Goal: Navigation & Orientation: Find specific page/section

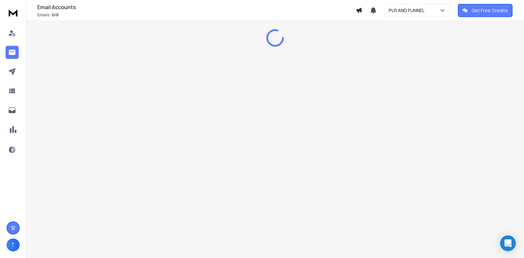
click at [410, 14] on button "PLR AND FUNNEL" at bounding box center [416, 10] width 65 height 13
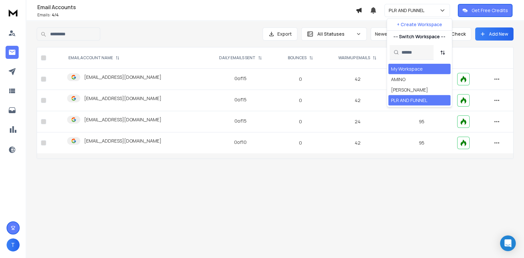
click at [409, 70] on div "My Workspace" at bounding box center [407, 69] width 32 height 7
